Goal: Task Accomplishment & Management: Manage account settings

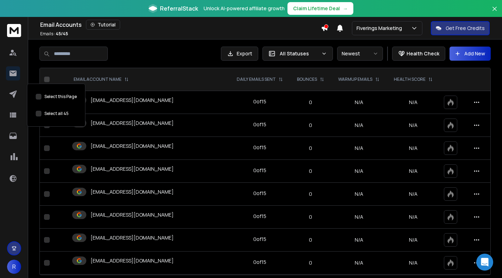
click at [475, 51] on button "Add New" at bounding box center [470, 54] width 41 height 14
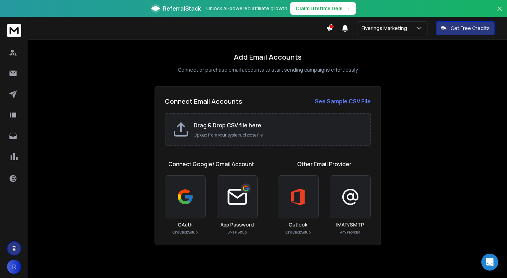
click at [189, 199] on icon at bounding box center [188, 198] width 7 height 7
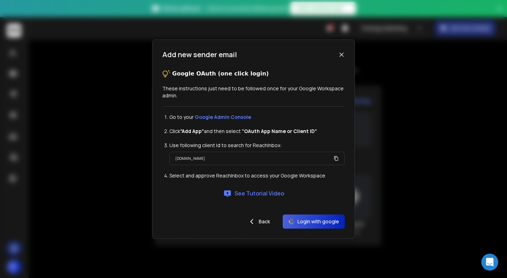
click at [311, 221] on button "Login with google" at bounding box center [314, 221] width 62 height 14
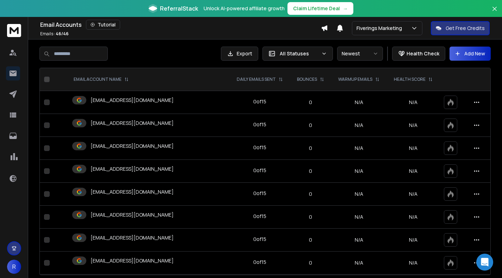
click at [497, 8] on icon "Close banner" at bounding box center [495, 9] width 6 height 6
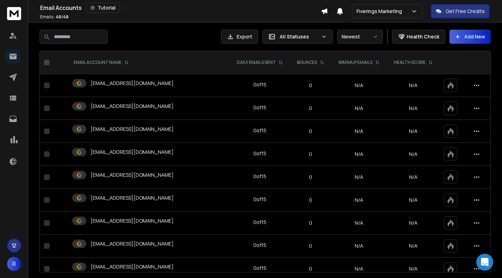
click at [466, 36] on button "Add New" at bounding box center [470, 37] width 41 height 14
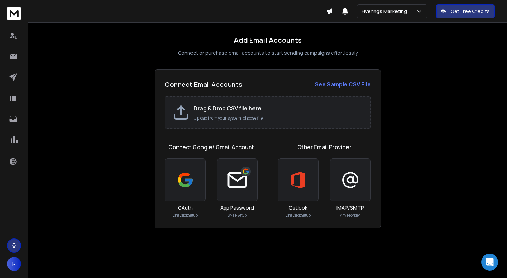
click at [174, 188] on div at bounding box center [185, 179] width 41 height 43
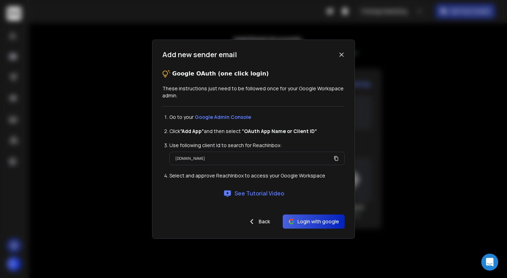
click at [306, 218] on button "Login with google" at bounding box center [314, 221] width 62 height 14
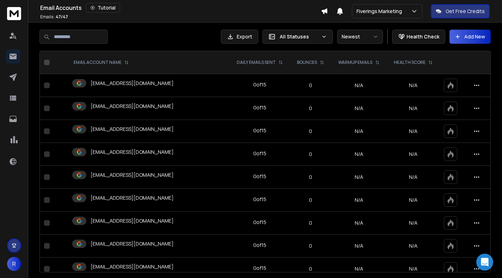
click at [470, 31] on button "Add New" at bounding box center [470, 37] width 41 height 14
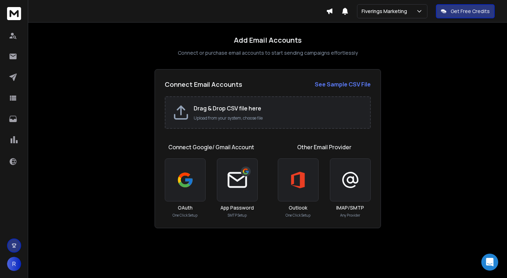
click at [161, 178] on div "Connect Email Accounts See Sample CSV File Drag & Drop CSV file here Upload fro…" at bounding box center [268, 148] width 227 height 159
click at [184, 182] on icon at bounding box center [186, 179] width 18 height 21
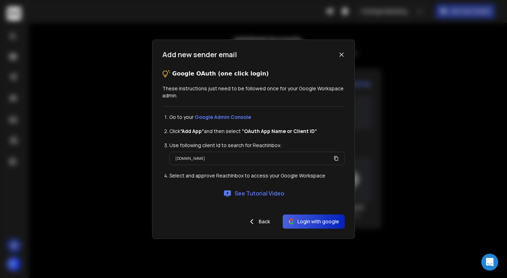
click at [304, 226] on button "Login with google" at bounding box center [314, 221] width 62 height 14
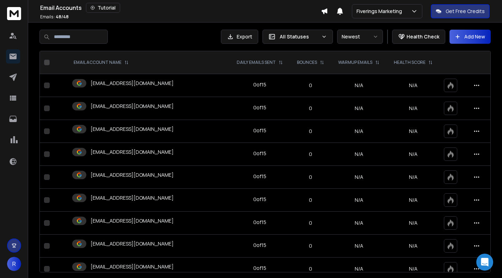
click at [472, 35] on button "Add New" at bounding box center [470, 37] width 41 height 14
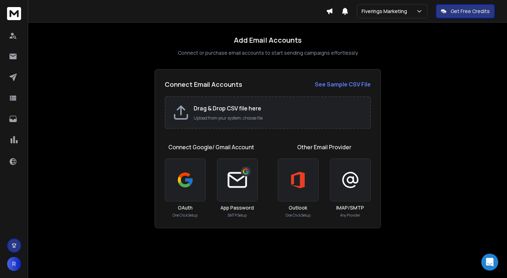
click at [186, 180] on icon at bounding box center [188, 181] width 7 height 7
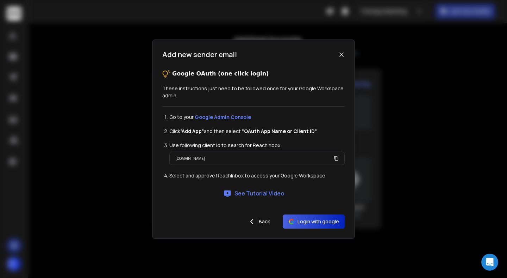
click at [318, 216] on button "Login with google" at bounding box center [314, 221] width 62 height 14
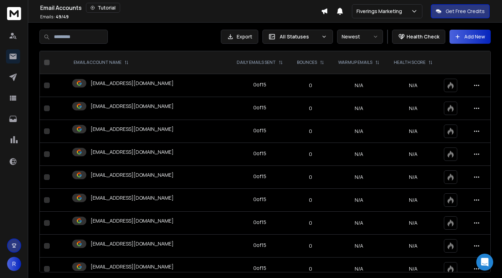
click at [475, 36] on button "Add New" at bounding box center [470, 37] width 41 height 14
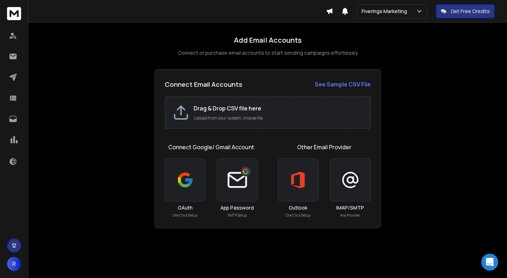
click at [185, 181] on icon at bounding box center [188, 181] width 7 height 7
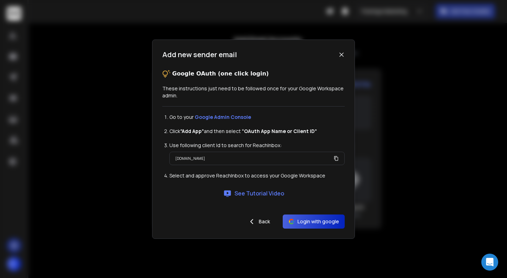
click at [294, 224] on icon at bounding box center [292, 221] width 6 height 6
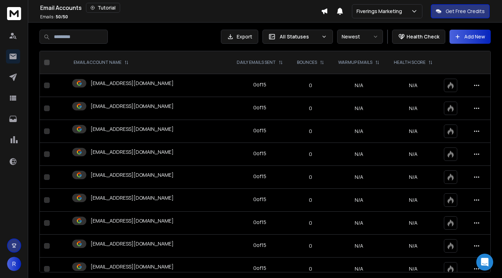
click at [472, 39] on button "Add New" at bounding box center [470, 37] width 41 height 14
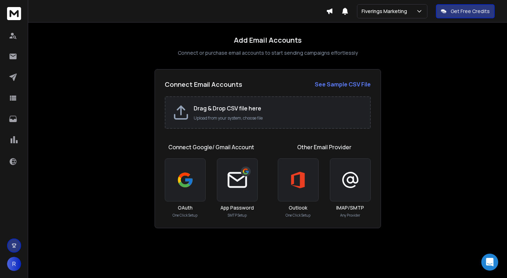
click at [199, 169] on div at bounding box center [185, 179] width 41 height 43
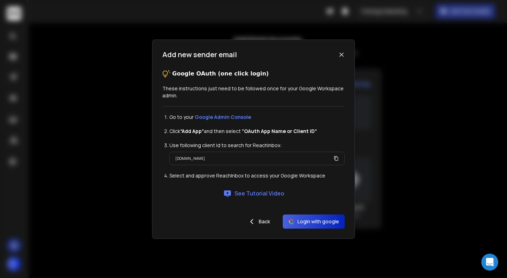
click at [310, 216] on button "Login with google" at bounding box center [314, 221] width 62 height 14
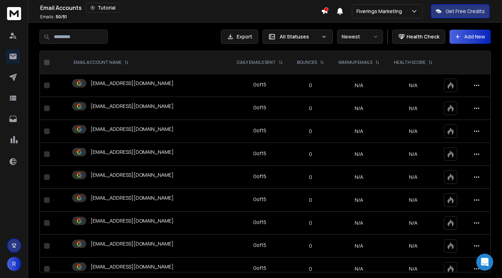
click at [474, 33] on button "Add New" at bounding box center [470, 37] width 41 height 14
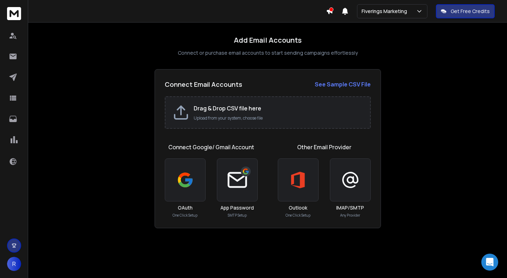
click at [174, 188] on div at bounding box center [185, 179] width 41 height 43
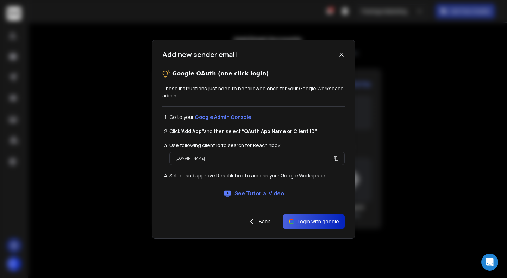
click at [312, 219] on button "Login with google" at bounding box center [314, 221] width 62 height 14
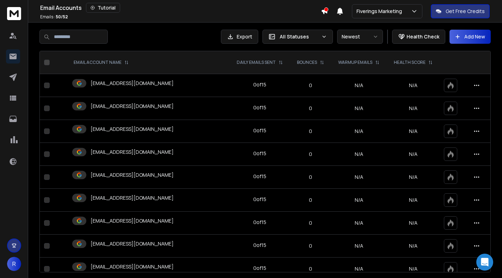
click at [469, 37] on button "Add New" at bounding box center [470, 37] width 41 height 14
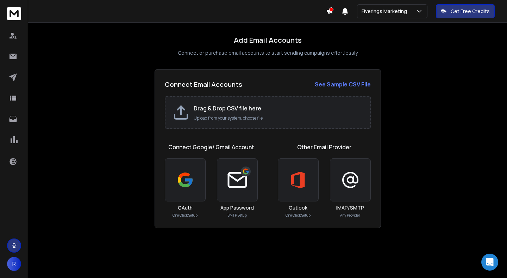
click at [181, 187] on icon at bounding box center [186, 179] width 18 height 21
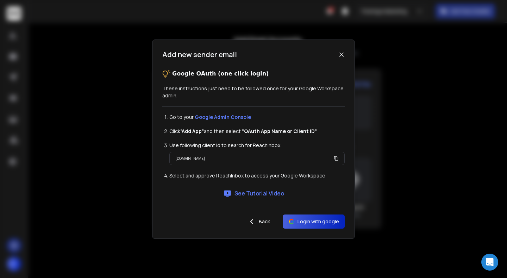
click at [312, 227] on button "Login with google" at bounding box center [314, 221] width 62 height 14
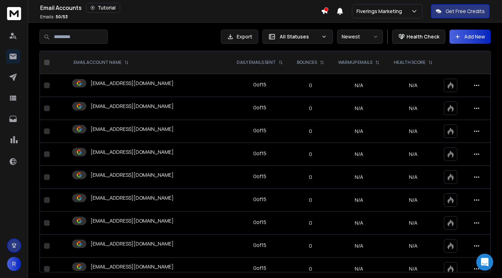
click at [469, 39] on button "Add New" at bounding box center [470, 37] width 41 height 14
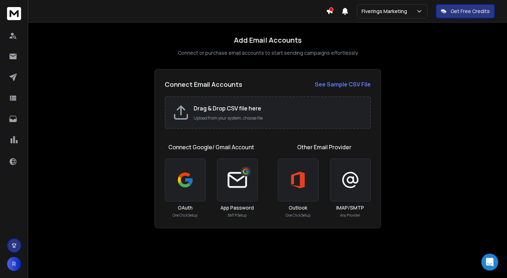
click at [204, 185] on div at bounding box center [185, 179] width 41 height 43
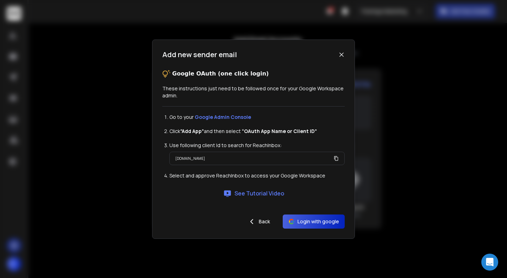
click at [304, 222] on button "Login with google" at bounding box center [314, 221] width 62 height 14
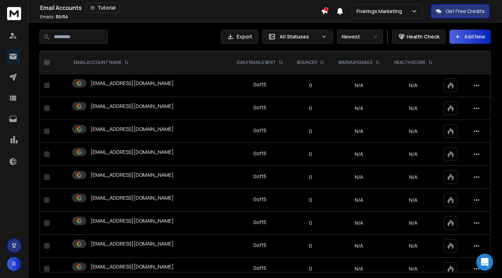
click at [471, 41] on button "Add New" at bounding box center [470, 37] width 41 height 14
click at [465, 39] on button "Add New" at bounding box center [470, 37] width 41 height 14
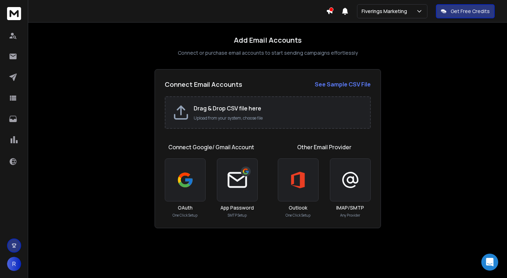
click at [202, 172] on div at bounding box center [185, 179] width 41 height 43
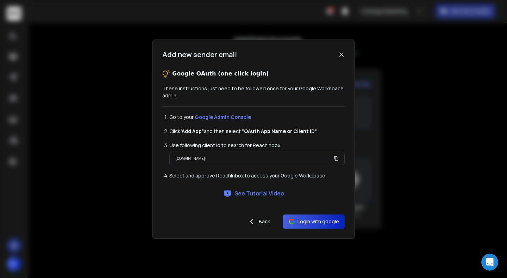
click at [292, 216] on button "Login with google" at bounding box center [314, 221] width 62 height 14
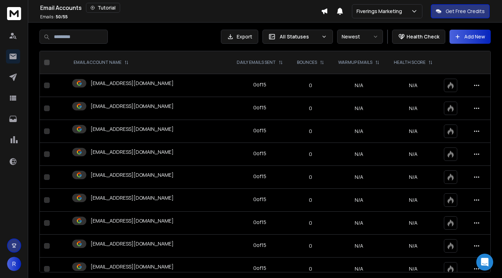
click at [463, 39] on button "Add New" at bounding box center [470, 37] width 41 height 14
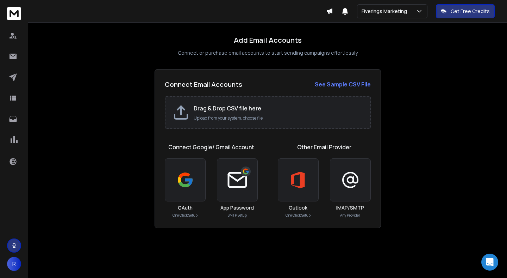
click at [184, 187] on icon at bounding box center [185, 184] width 12 height 6
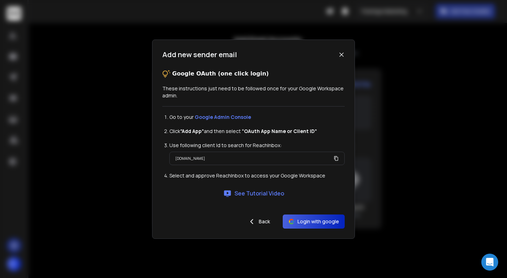
click at [305, 220] on button "Login with google" at bounding box center [314, 221] width 62 height 14
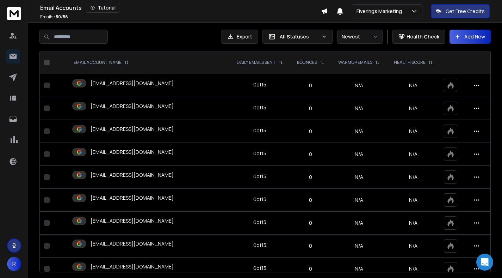
click at [467, 38] on button "Add New" at bounding box center [470, 37] width 41 height 14
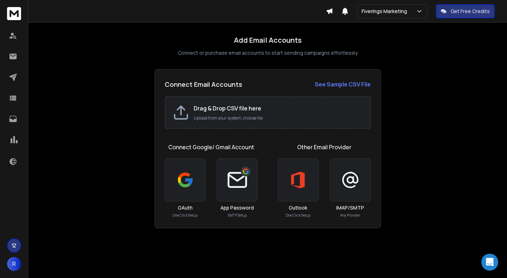
click at [179, 184] on icon at bounding box center [186, 179] width 18 height 21
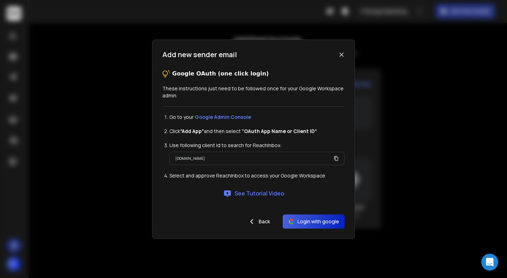
click at [305, 217] on button "Login with google" at bounding box center [314, 221] width 62 height 14
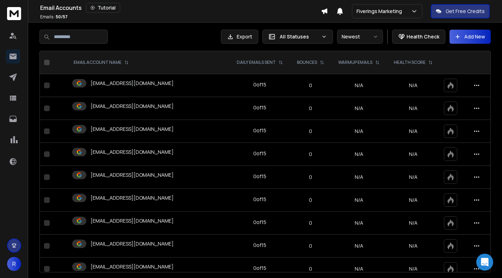
click at [480, 38] on button "Add New" at bounding box center [470, 37] width 41 height 14
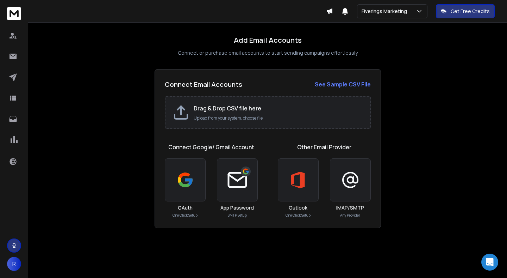
click at [181, 189] on icon at bounding box center [186, 179] width 18 height 21
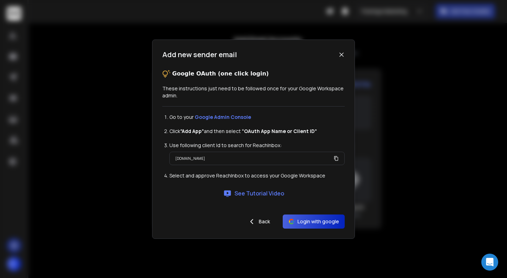
click at [317, 221] on button "Login with google" at bounding box center [314, 221] width 62 height 14
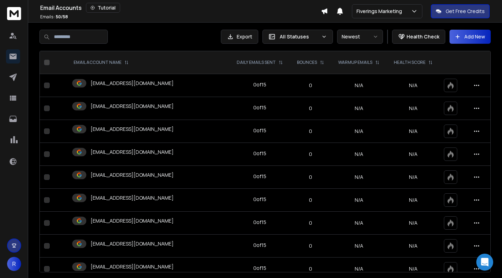
click at [476, 35] on button "Add New" at bounding box center [470, 37] width 41 height 14
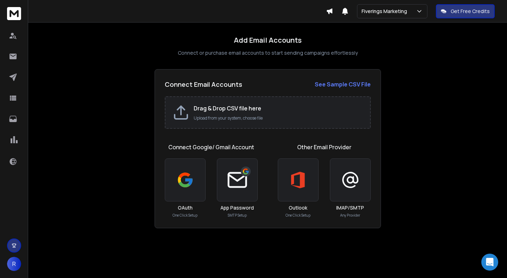
click at [203, 180] on div at bounding box center [185, 179] width 41 height 43
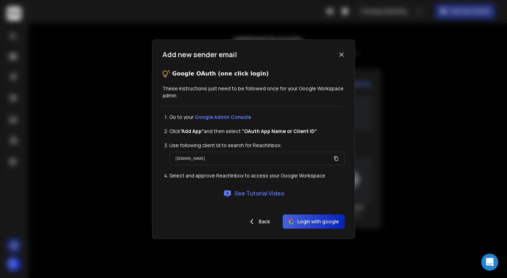
click at [305, 220] on button "Login with google" at bounding box center [314, 221] width 62 height 14
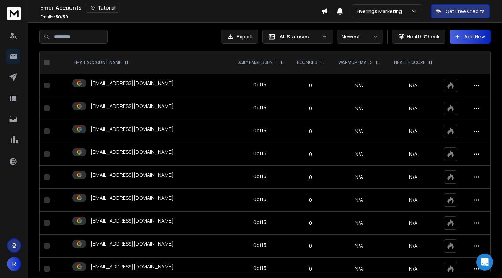
click at [476, 39] on button "Add New" at bounding box center [470, 37] width 41 height 14
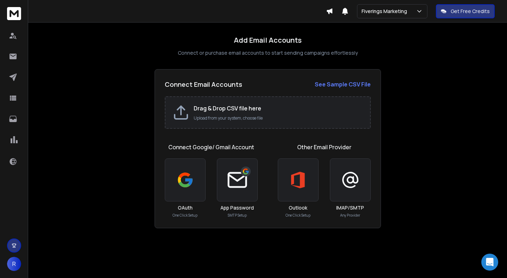
click at [182, 178] on icon at bounding box center [186, 179] width 18 height 21
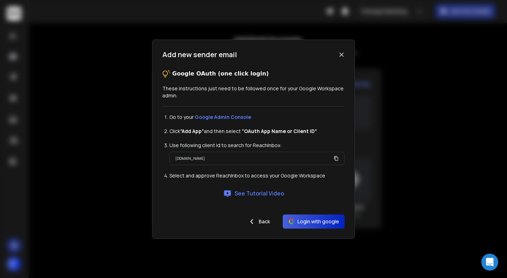
click at [322, 224] on button "Login with google" at bounding box center [314, 221] width 62 height 14
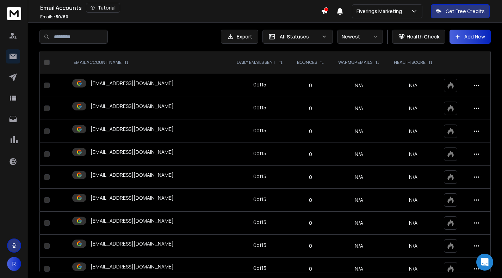
click at [468, 37] on button "Add New" at bounding box center [470, 37] width 41 height 14
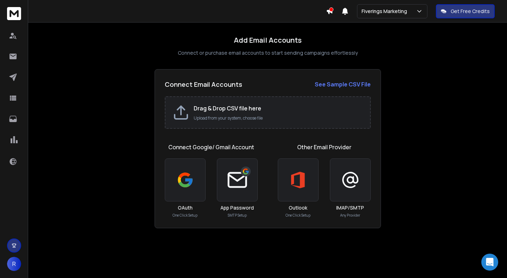
click at [210, 189] on div "OAuth One Click Setup App Password SMTP Setup" at bounding box center [211, 188] width 93 height 60
click at [194, 185] on div at bounding box center [185, 179] width 41 height 43
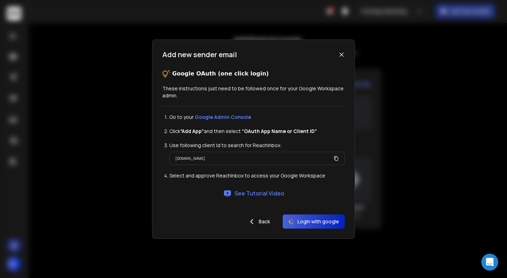
click at [338, 228] on div "Add new sender email Google OAuth (one click login) These instructions just nee…" at bounding box center [253, 138] width 203 height 199
click at [329, 219] on button "Login with google" at bounding box center [314, 221] width 62 height 14
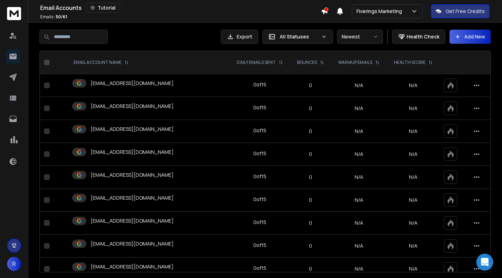
click at [466, 37] on button "Add New" at bounding box center [470, 37] width 41 height 14
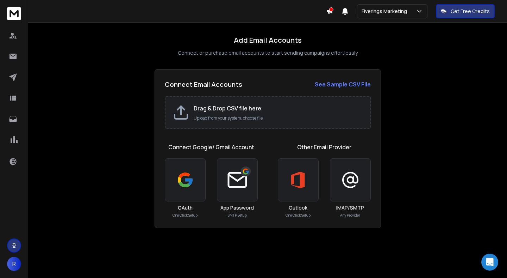
click at [181, 187] on icon at bounding box center [186, 179] width 18 height 21
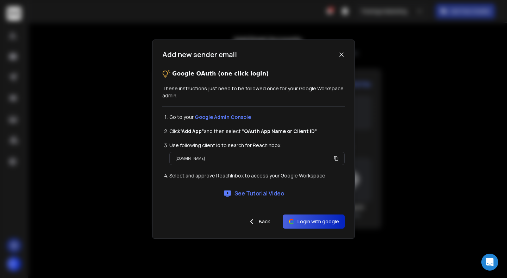
click at [313, 218] on button "Login with google" at bounding box center [314, 221] width 62 height 14
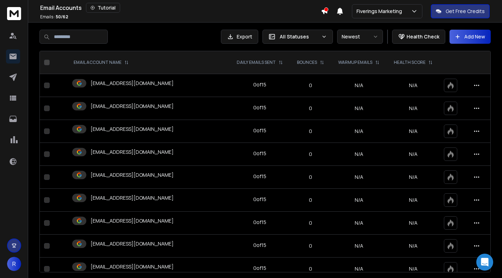
click at [469, 32] on button "Add New" at bounding box center [470, 37] width 41 height 14
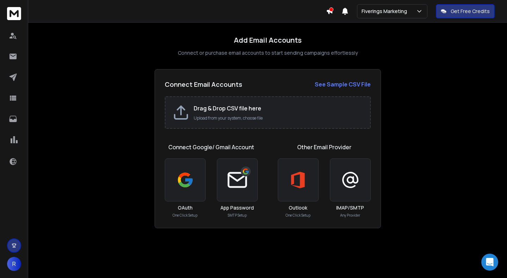
click at [194, 183] on div at bounding box center [185, 179] width 41 height 43
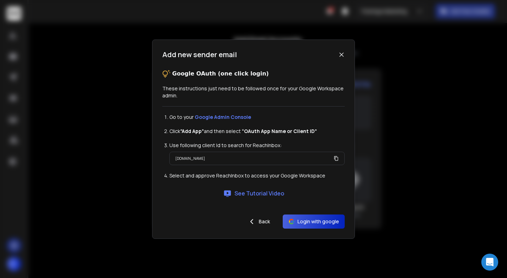
click at [310, 223] on button "Login with google" at bounding box center [314, 221] width 62 height 14
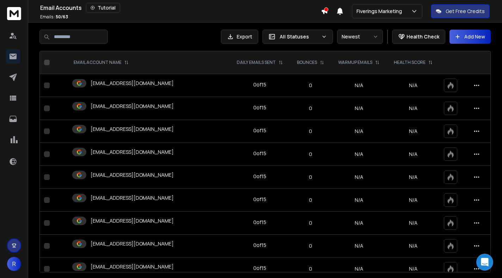
click at [464, 32] on button "Add New" at bounding box center [470, 37] width 41 height 14
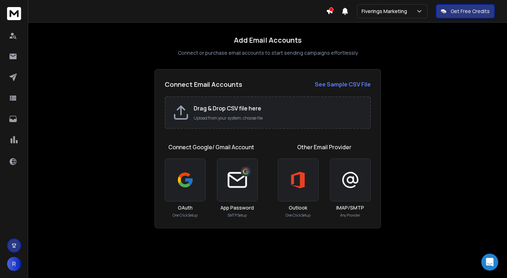
click at [203, 164] on div at bounding box center [185, 179] width 41 height 43
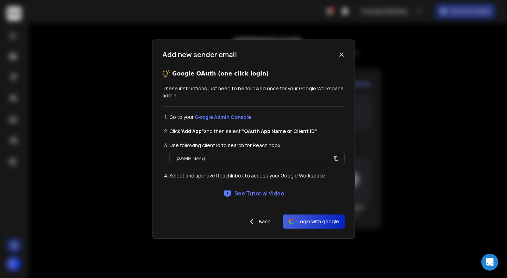
click at [316, 228] on button "Login with google" at bounding box center [314, 221] width 62 height 14
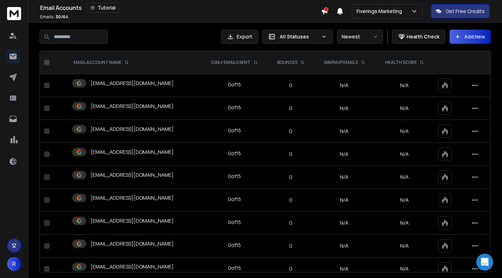
click at [463, 34] on button "Add New" at bounding box center [470, 37] width 41 height 14
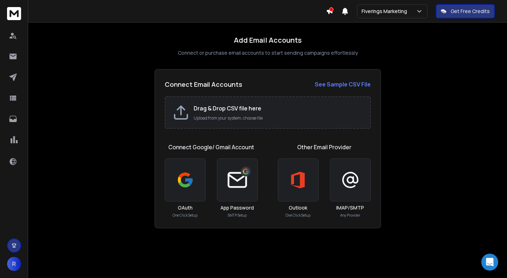
click at [193, 168] on div at bounding box center [185, 179] width 41 height 43
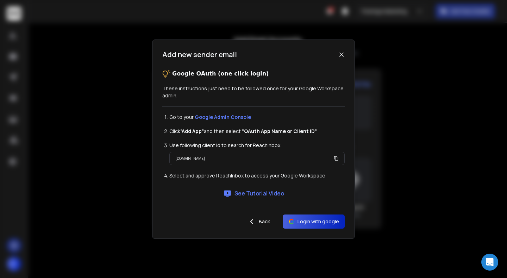
click at [316, 218] on button "Login with google" at bounding box center [314, 221] width 62 height 14
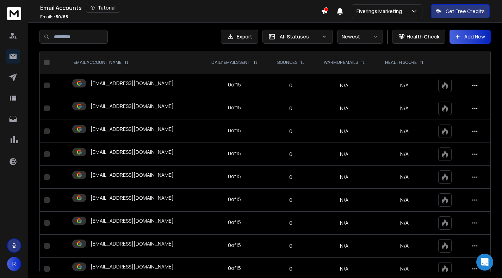
click at [478, 34] on button "Add New" at bounding box center [470, 37] width 41 height 14
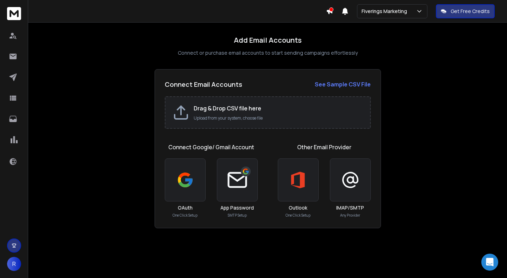
click at [175, 173] on div at bounding box center [185, 179] width 41 height 43
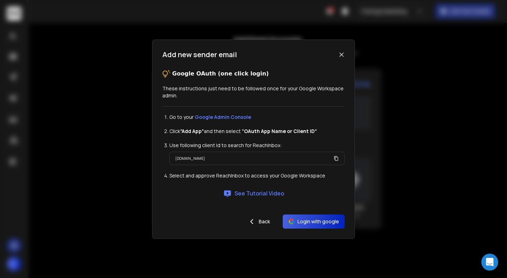
click at [328, 218] on button "Login with google" at bounding box center [314, 221] width 62 height 14
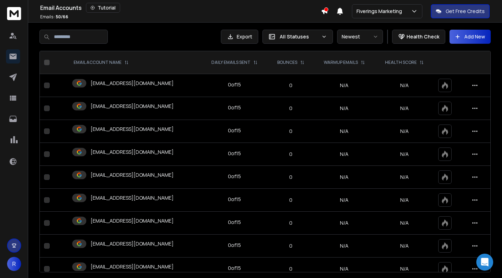
click at [464, 37] on button "Add New" at bounding box center [470, 37] width 41 height 14
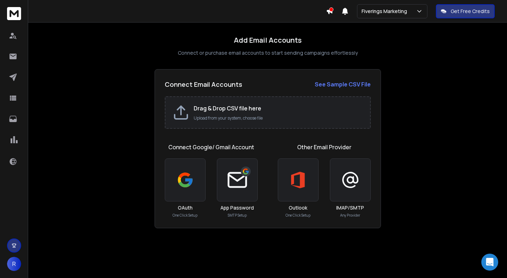
click at [174, 189] on div at bounding box center [185, 179] width 41 height 43
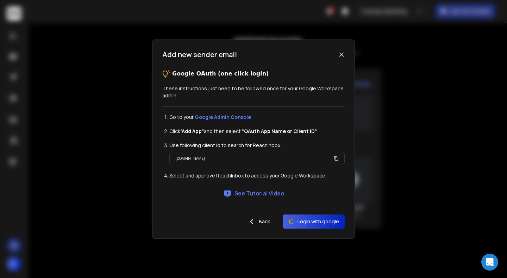
click at [314, 222] on button "Login with google" at bounding box center [314, 221] width 62 height 14
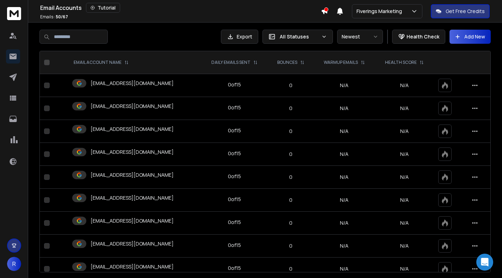
click at [469, 40] on button "Add New" at bounding box center [470, 37] width 41 height 14
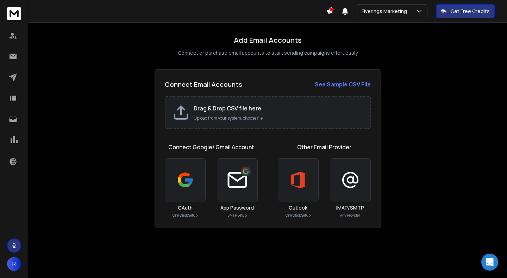
click at [194, 169] on icon at bounding box center [186, 179] width 18 height 21
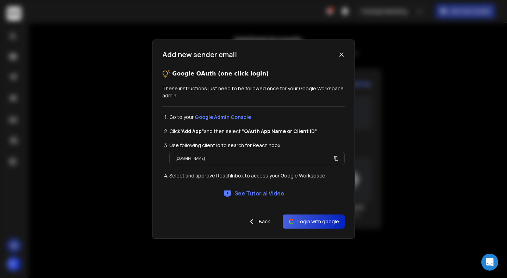
click at [322, 216] on button "Login with google" at bounding box center [314, 221] width 62 height 14
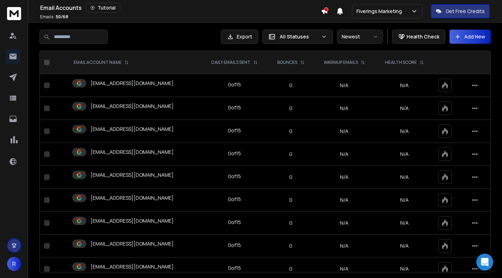
click at [464, 39] on button "Add New" at bounding box center [470, 37] width 41 height 14
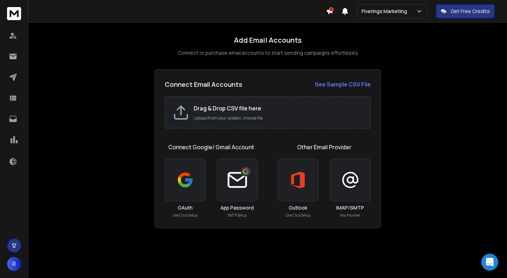
click at [190, 187] on icon at bounding box center [186, 179] width 18 height 21
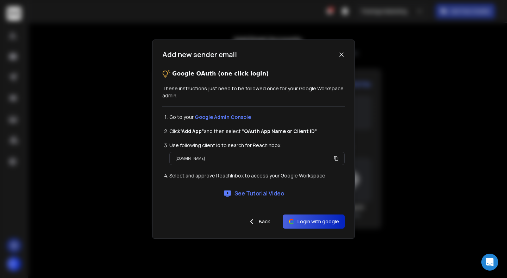
click at [314, 222] on button "Login with google" at bounding box center [314, 221] width 62 height 14
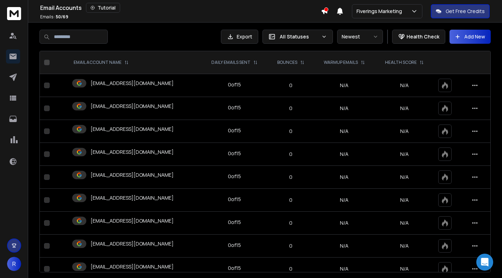
click at [474, 35] on button "Add New" at bounding box center [470, 37] width 41 height 14
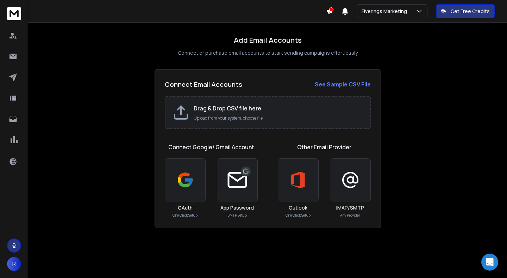
click at [184, 181] on icon at bounding box center [186, 179] width 18 height 21
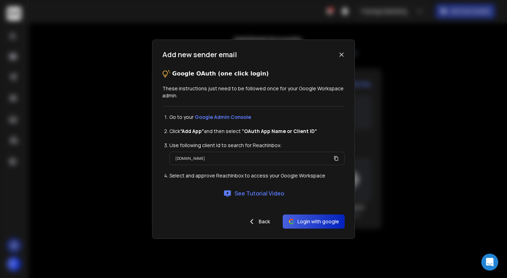
click at [321, 225] on button "Login with google" at bounding box center [314, 221] width 62 height 14
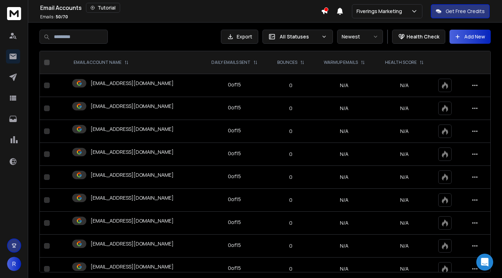
click at [459, 37] on icon at bounding box center [458, 37] width 4 height 4
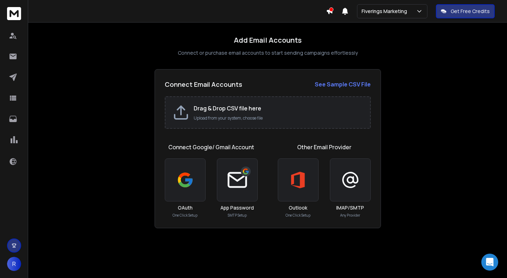
click at [193, 177] on icon at bounding box center [186, 179] width 18 height 21
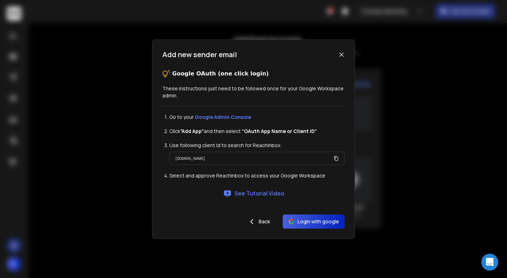
click at [323, 225] on button "Login with google" at bounding box center [314, 221] width 62 height 14
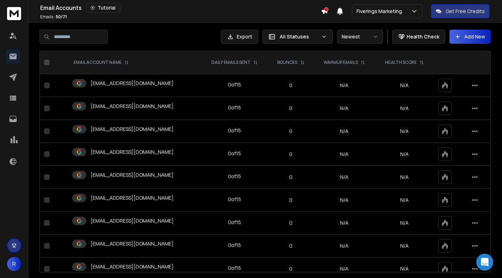
click at [484, 42] on button "Add New" at bounding box center [470, 37] width 41 height 14
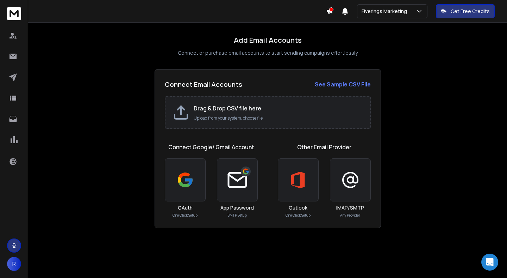
click at [198, 177] on div at bounding box center [185, 179] width 41 height 43
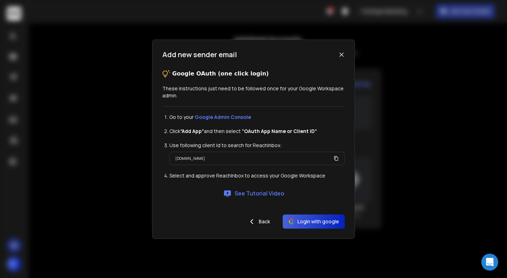
click at [334, 221] on button "Login with google" at bounding box center [314, 221] width 62 height 14
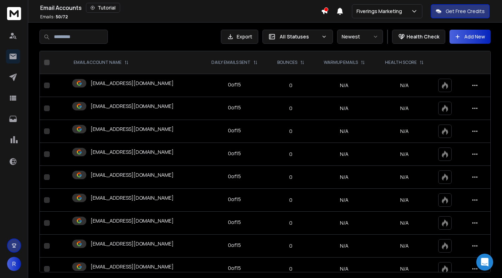
click at [461, 31] on button "Add New" at bounding box center [470, 37] width 41 height 14
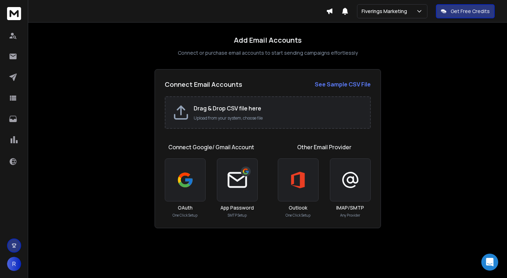
click at [189, 169] on div at bounding box center [185, 179] width 41 height 43
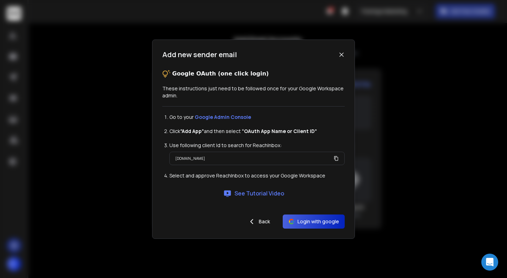
click at [295, 217] on button "Login with google" at bounding box center [314, 221] width 62 height 14
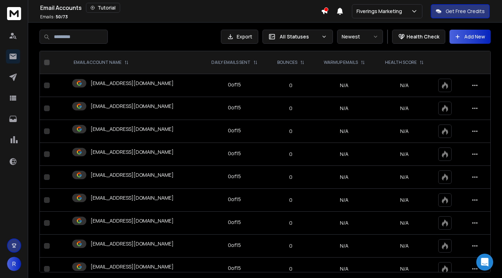
click at [465, 41] on button "Add New" at bounding box center [470, 37] width 41 height 14
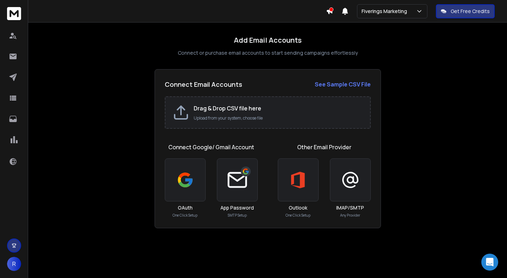
click at [182, 195] on div at bounding box center [185, 179] width 41 height 43
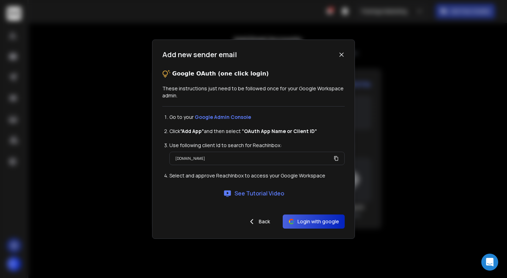
click at [318, 224] on button "Login with google" at bounding box center [314, 221] width 62 height 14
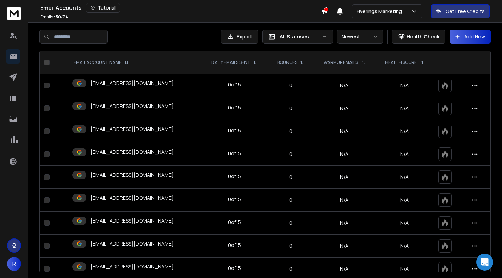
click at [471, 38] on button "Add New" at bounding box center [470, 37] width 41 height 14
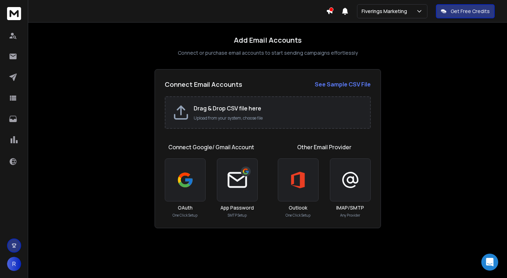
click at [187, 173] on icon at bounding box center [185, 175] width 12 height 6
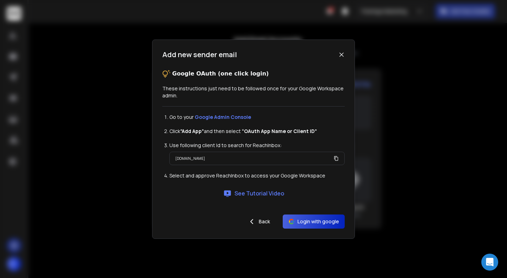
click at [300, 215] on button "Login with google" at bounding box center [314, 221] width 62 height 14
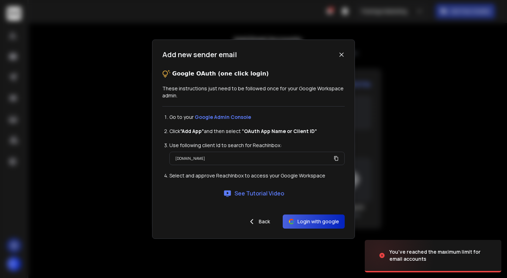
click at [300, 216] on button "Login with google" at bounding box center [314, 221] width 62 height 14
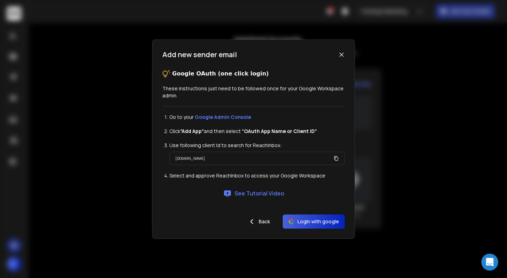
click at [300, 216] on button "Login with google" at bounding box center [314, 221] width 62 height 14
click at [302, 215] on button "Login with google" at bounding box center [314, 221] width 62 height 14
click at [303, 215] on button "Login with google" at bounding box center [314, 221] width 62 height 14
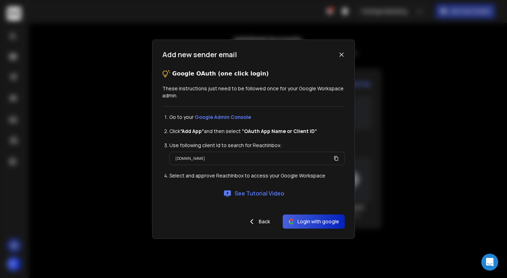
click at [303, 215] on button "Login with google" at bounding box center [314, 221] width 62 height 14
